Goal: Navigation & Orientation: Understand site structure

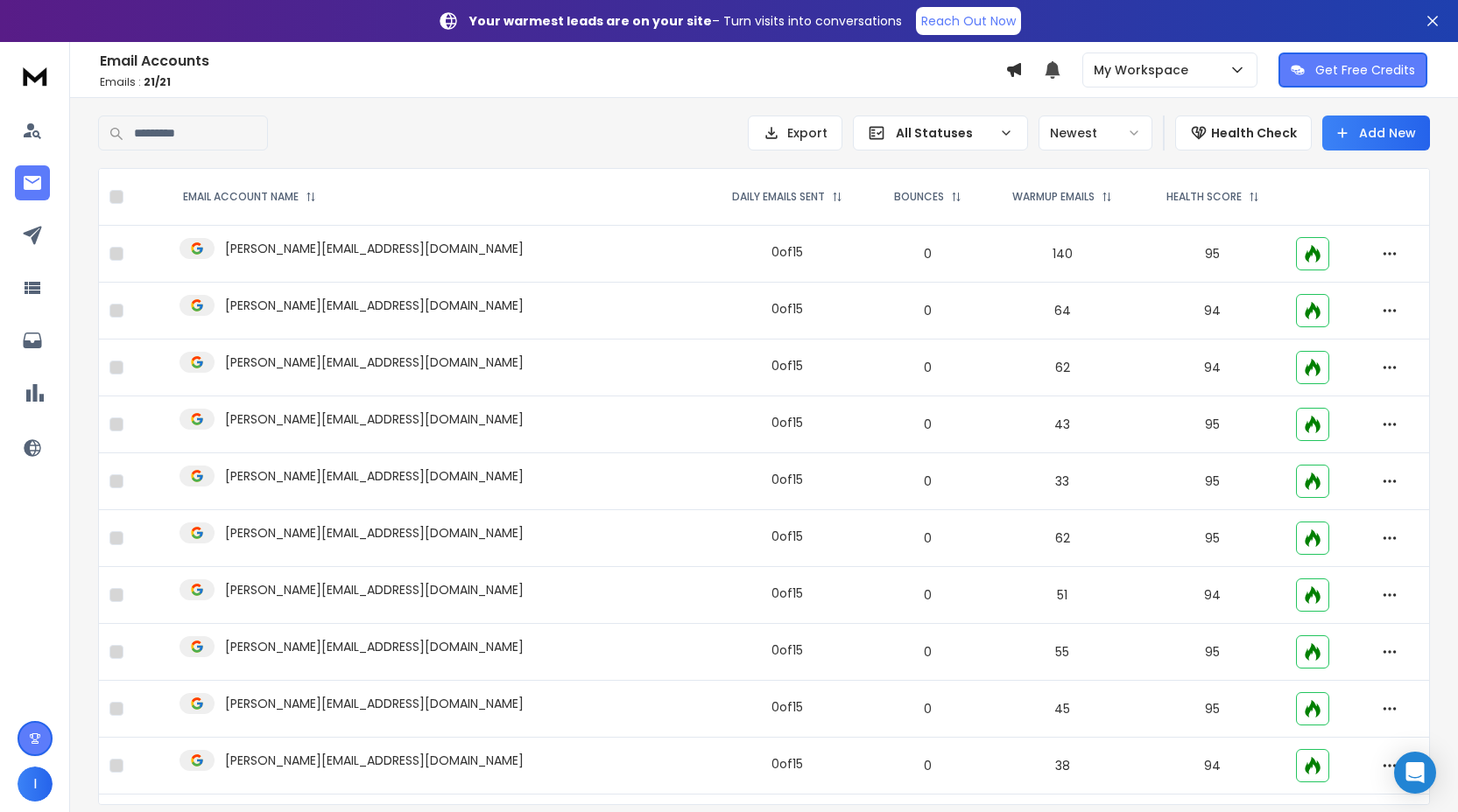
click at [49, 345] on div at bounding box center [35, 344] width 40 height 42
click at [35, 341] on icon at bounding box center [32, 340] width 19 height 16
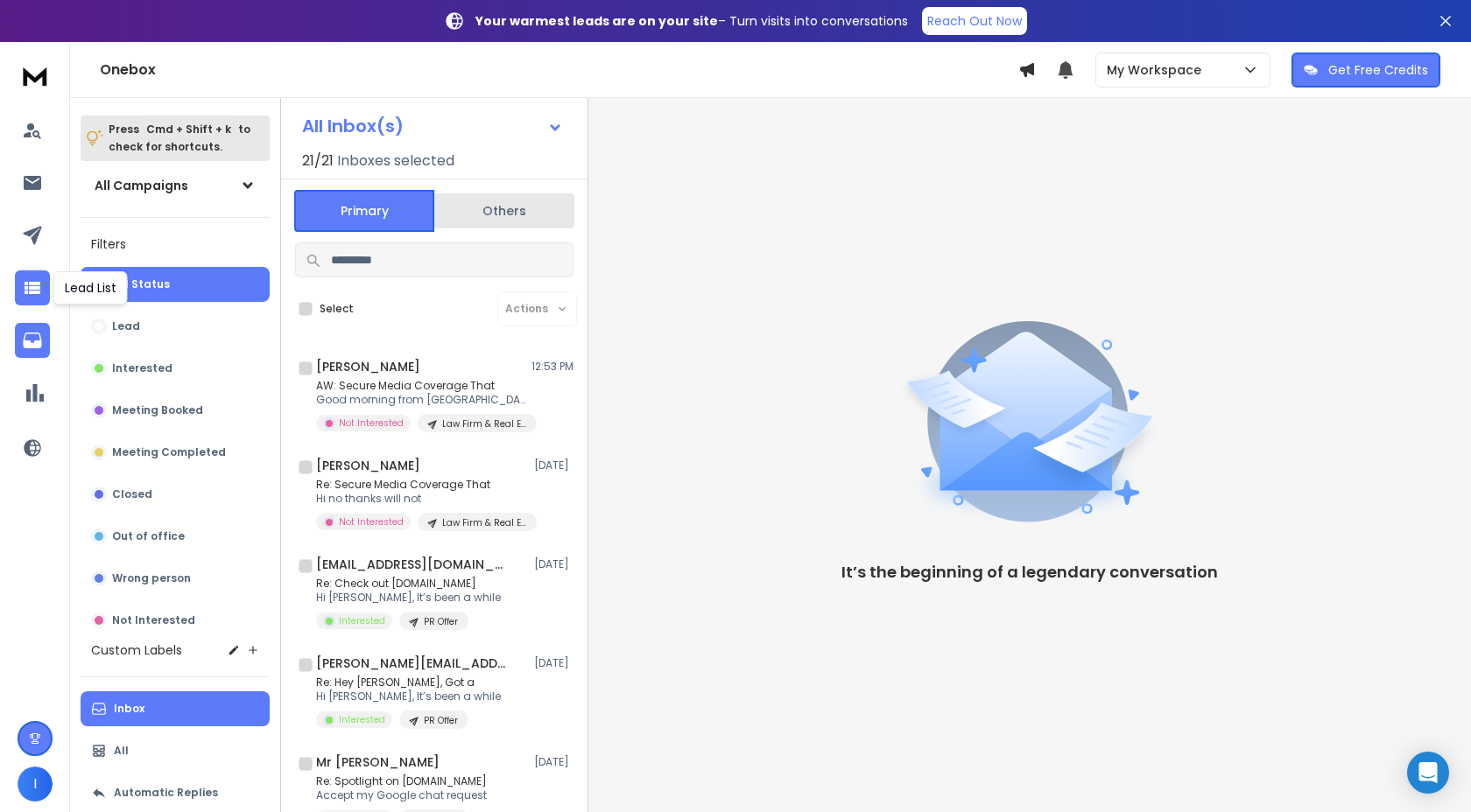
click at [20, 285] on link at bounding box center [32, 287] width 35 height 35
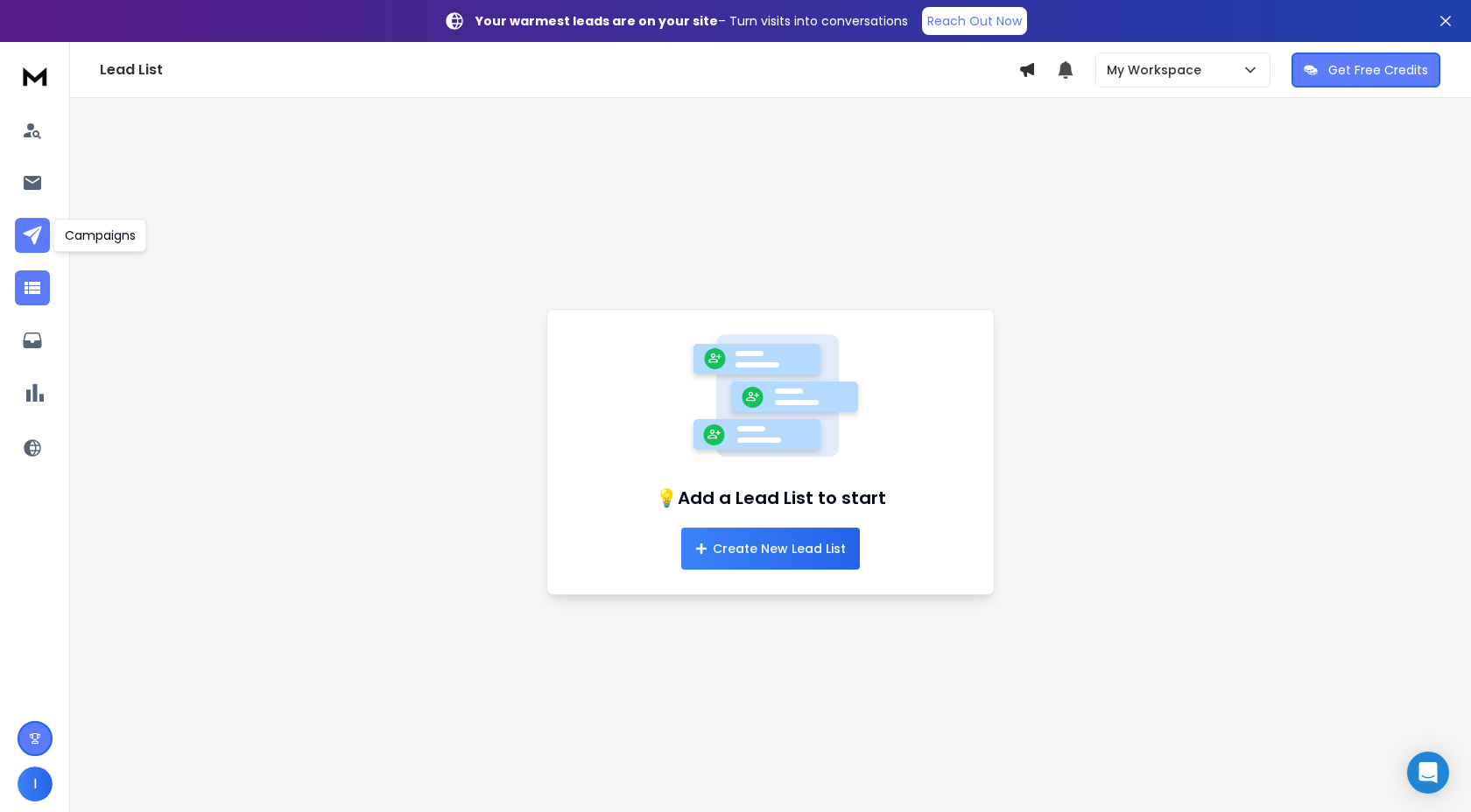
click at [33, 234] on icon at bounding box center [32, 236] width 21 height 21
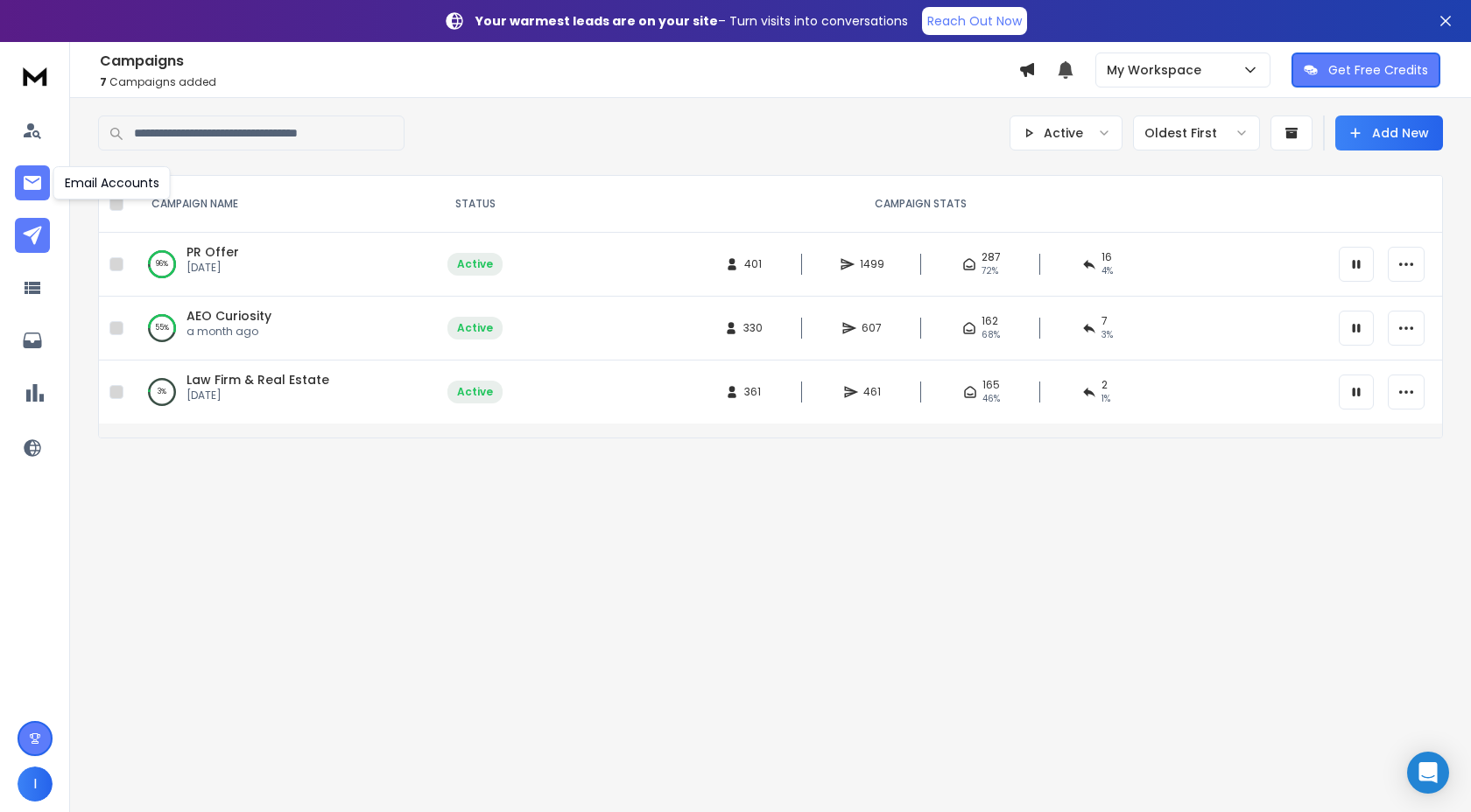
click at [22, 182] on icon at bounding box center [32, 183] width 21 height 21
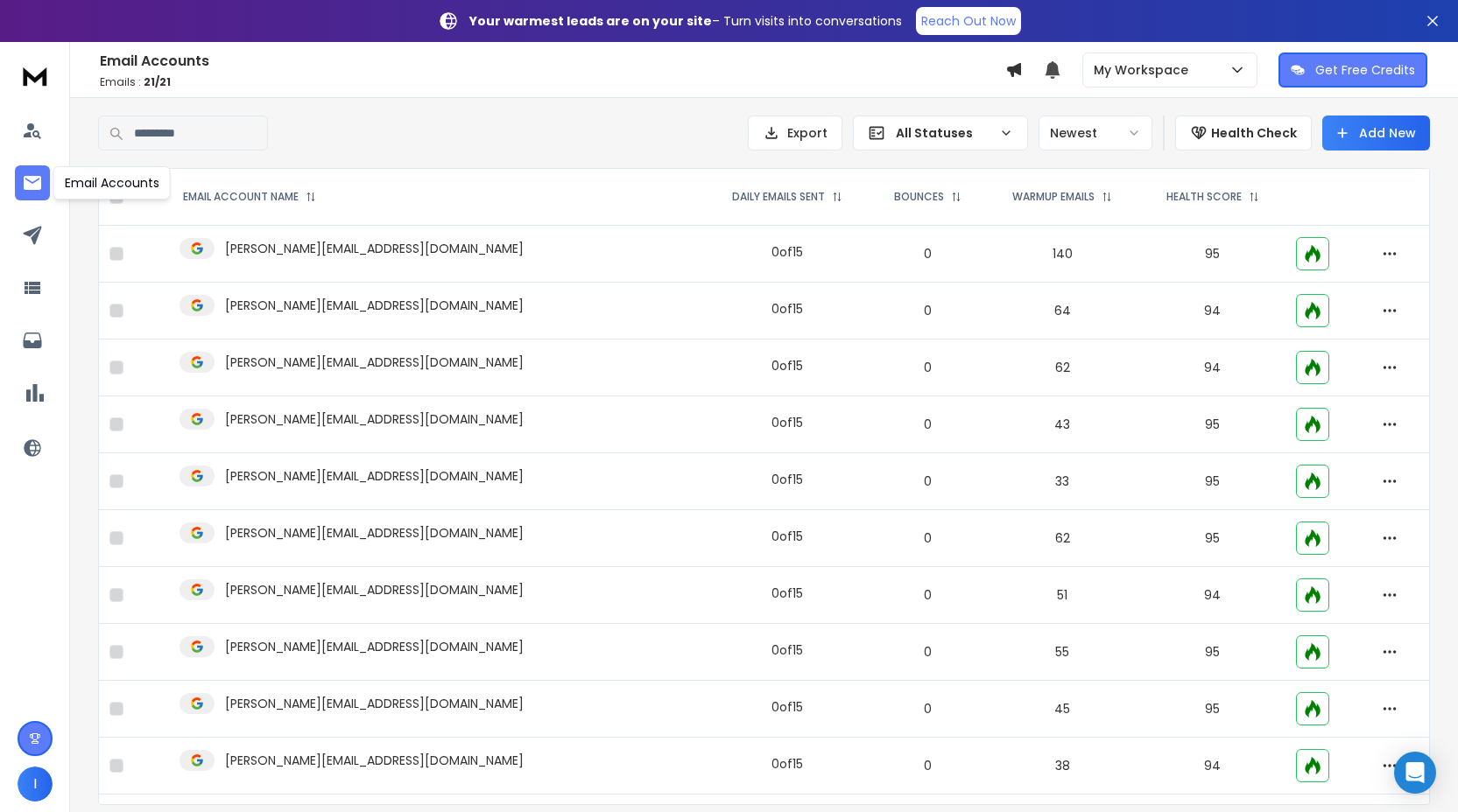
click at [45, 181] on link at bounding box center [32, 182] width 35 height 35
click at [39, 230] on icon at bounding box center [32, 236] width 19 height 19
click at [38, 239] on icon at bounding box center [32, 236] width 21 height 21
